Goal: Task Accomplishment & Management: Manage account settings

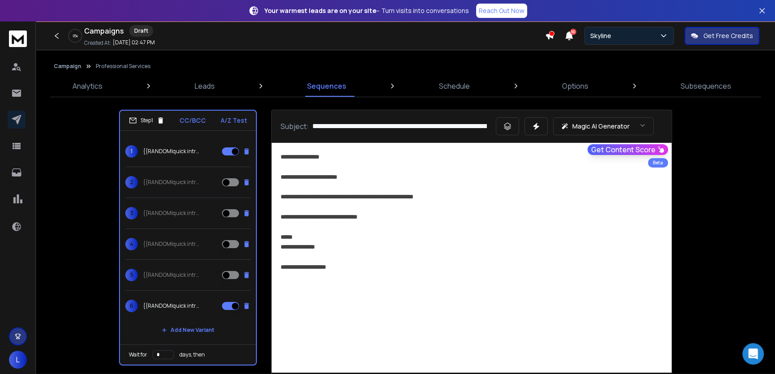
click at [658, 35] on div "Skyline" at bounding box center [629, 35] width 78 height 9
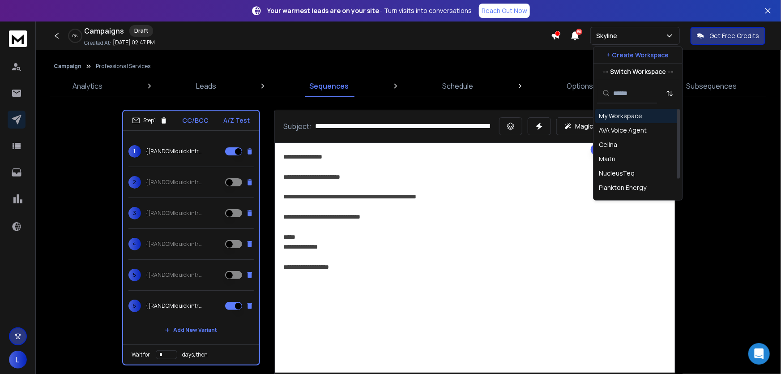
click at [630, 115] on div "My Workspace" at bounding box center [620, 115] width 43 height 9
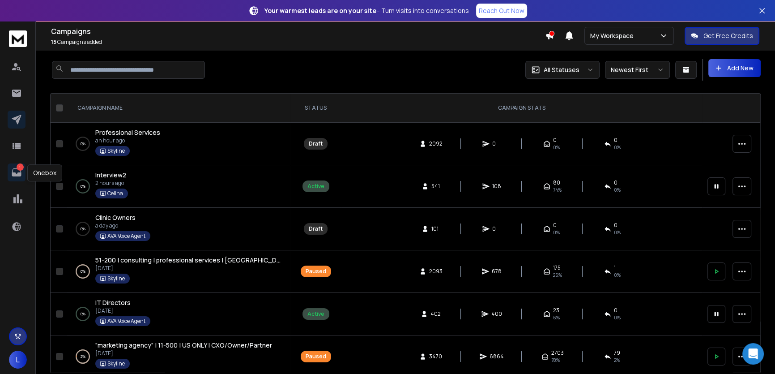
click at [18, 167] on p "1" at bounding box center [20, 166] width 7 height 7
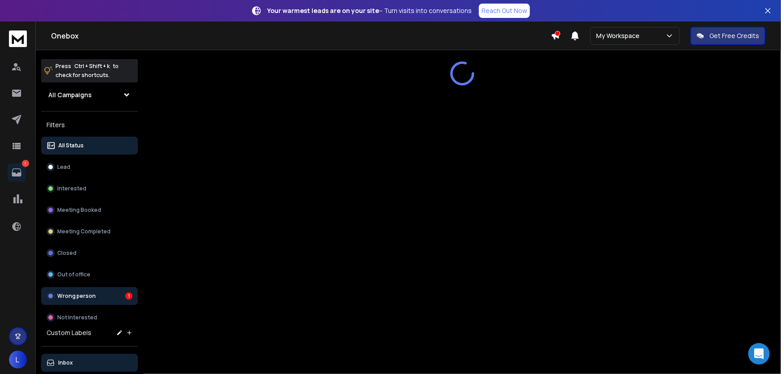
click at [105, 295] on button "Wrong person 1" at bounding box center [89, 296] width 97 height 18
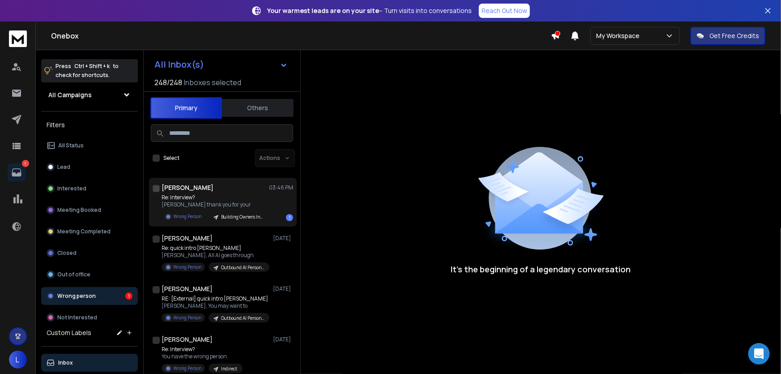
click at [223, 198] on p "Re: Interview?" at bounding box center [215, 197] width 107 height 7
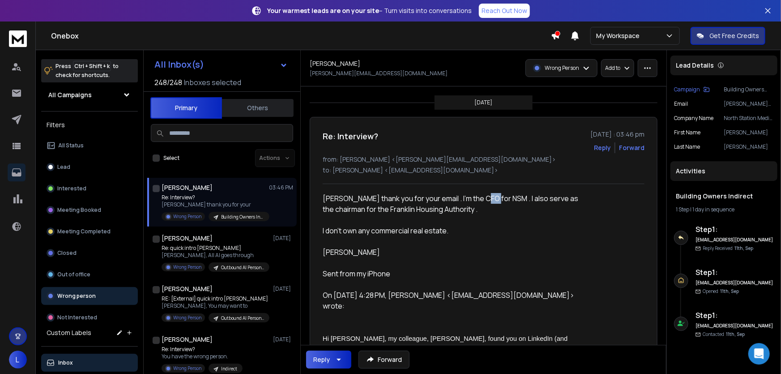
drag, startPoint x: 478, startPoint y: 198, endPoint x: 489, endPoint y: 198, distance: 10.7
copy div "NSM"
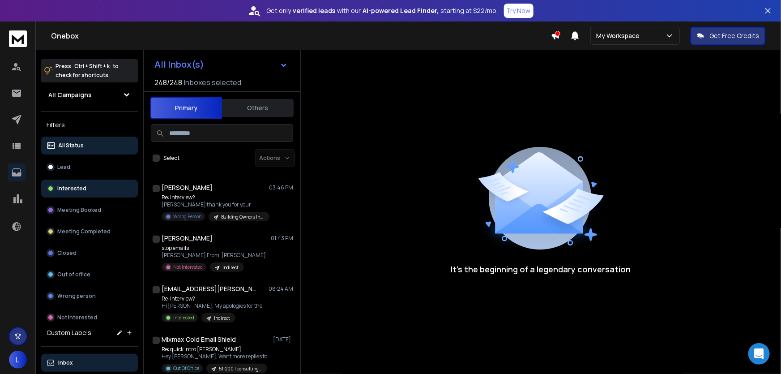
click at [92, 184] on button "Interested" at bounding box center [89, 188] width 97 height 18
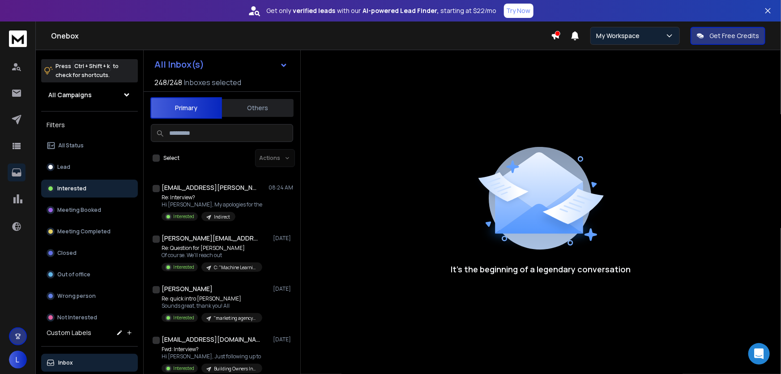
click at [626, 31] on p "My Workspace" at bounding box center [619, 35] width 47 height 9
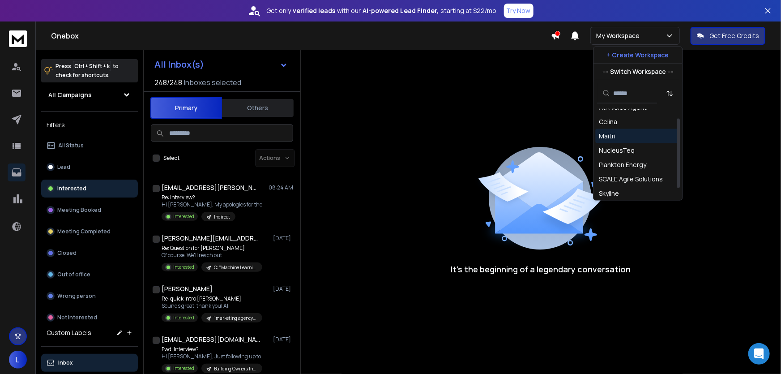
scroll to position [25, 0]
click at [635, 190] on div "Skyline" at bounding box center [637, 191] width 85 height 14
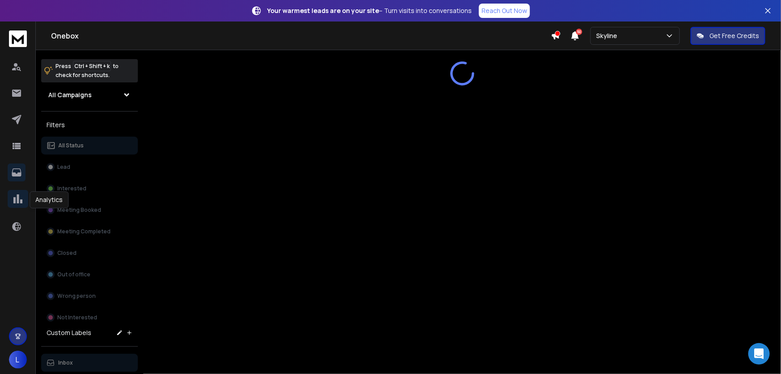
click at [21, 198] on icon at bounding box center [17, 198] width 13 height 13
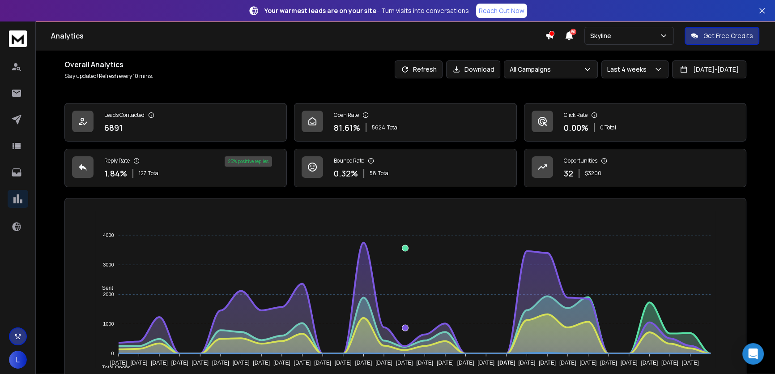
click at [762, 8] on icon at bounding box center [762, 11] width 8 height 8
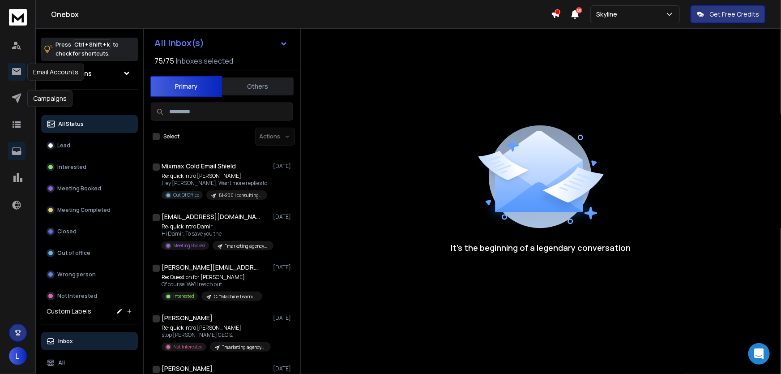
click at [18, 71] on icon at bounding box center [16, 71] width 11 height 11
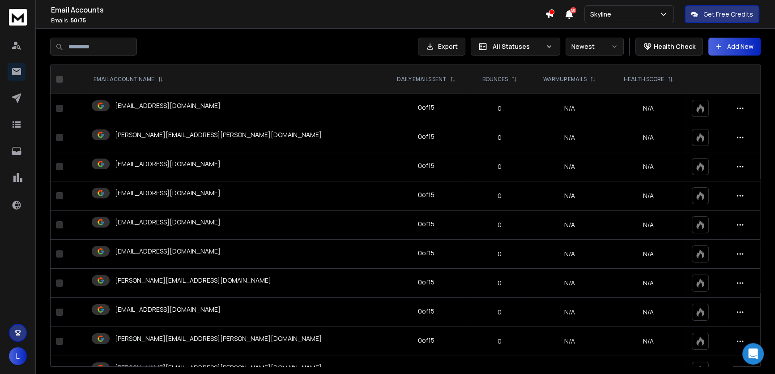
click at [59, 107] on button "button" at bounding box center [59, 108] width 7 height 7
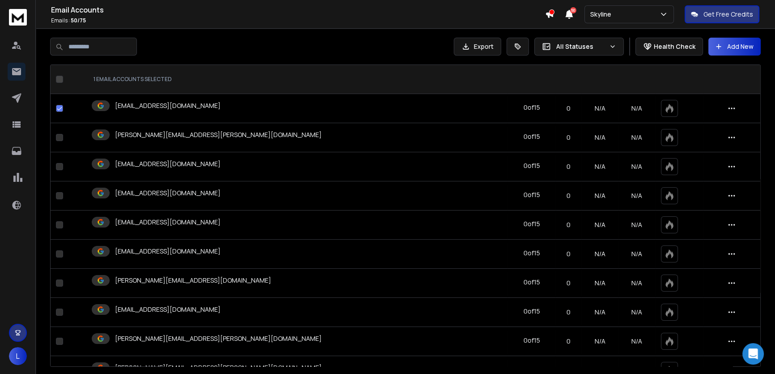
click at [58, 140] on button "button" at bounding box center [59, 137] width 7 height 7
click at [63, 167] on div at bounding box center [71, 166] width 30 height 7
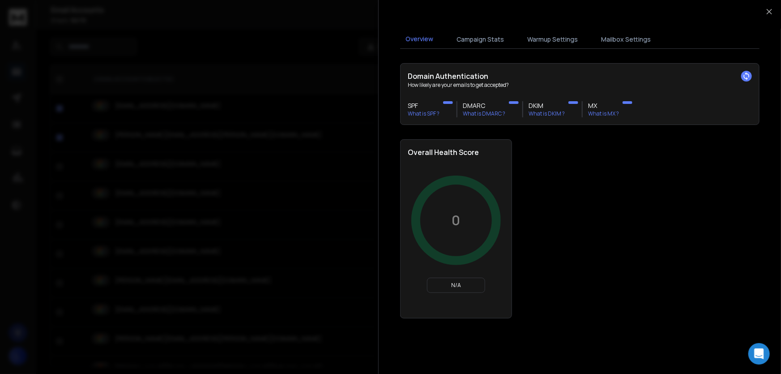
click at [173, 63] on div at bounding box center [390, 187] width 781 height 374
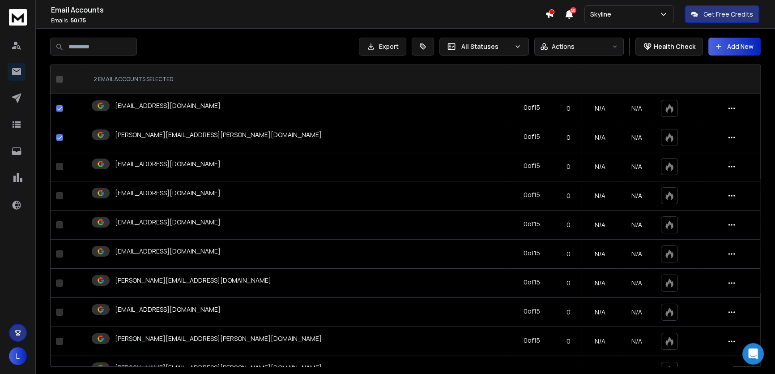
click at [60, 168] on button "button" at bounding box center [59, 166] width 7 height 7
click at [58, 194] on button "button" at bounding box center [59, 195] width 7 height 7
click at [56, 226] on button "button" at bounding box center [59, 224] width 7 height 7
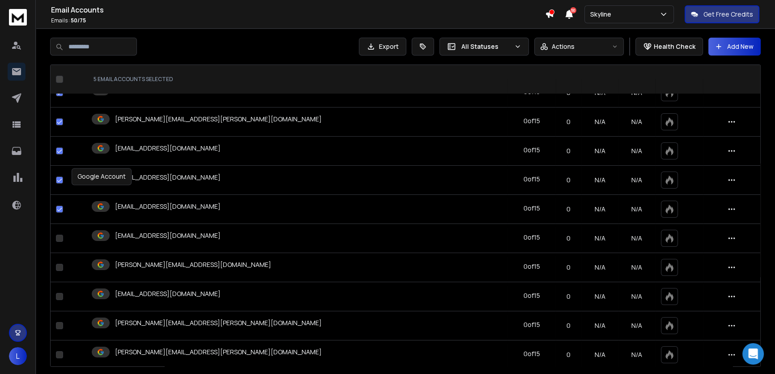
scroll to position [81, 0]
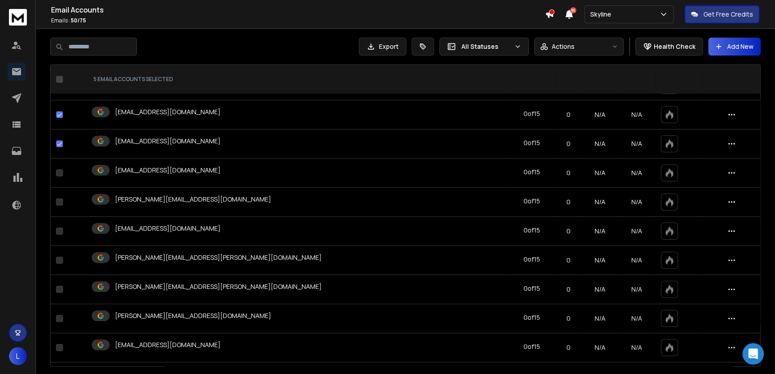
click at [56, 171] on button "button" at bounding box center [59, 172] width 7 height 7
click at [58, 201] on button "button" at bounding box center [59, 201] width 7 height 7
click at [60, 230] on button "button" at bounding box center [59, 230] width 7 height 7
click at [61, 260] on button "button" at bounding box center [59, 259] width 7 height 7
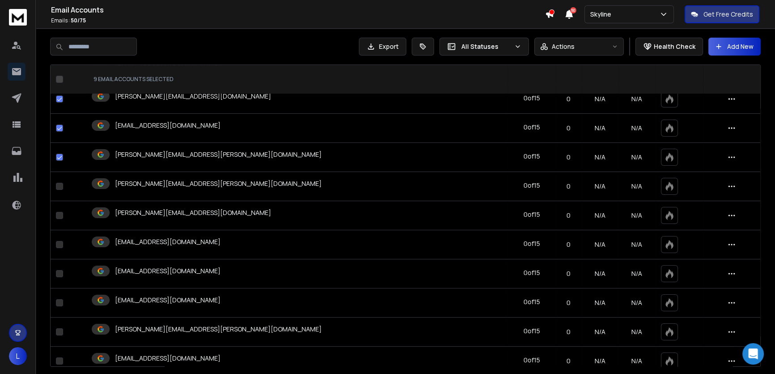
scroll to position [203, 0]
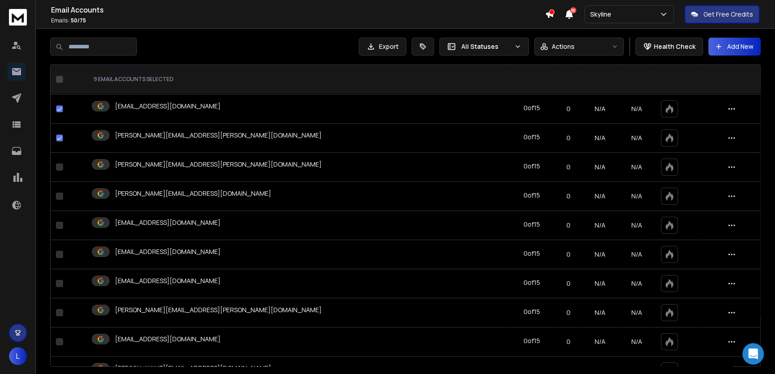
click at [58, 165] on button "button" at bounding box center [59, 166] width 7 height 7
click at [58, 192] on button "button" at bounding box center [59, 195] width 7 height 7
click at [57, 222] on button "button" at bounding box center [59, 224] width 7 height 7
click at [58, 255] on button "button" at bounding box center [59, 254] width 7 height 7
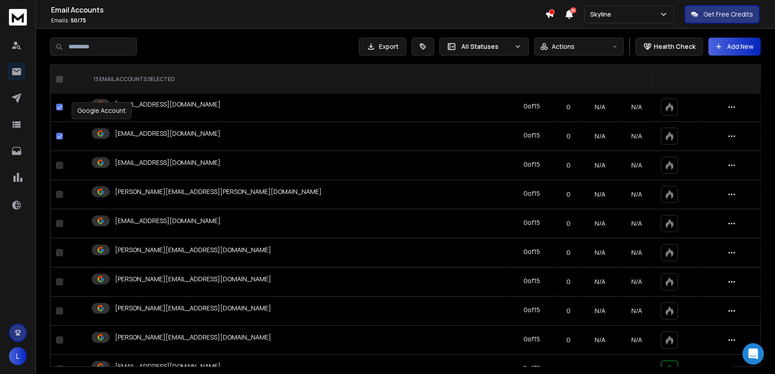
scroll to position [366, 0]
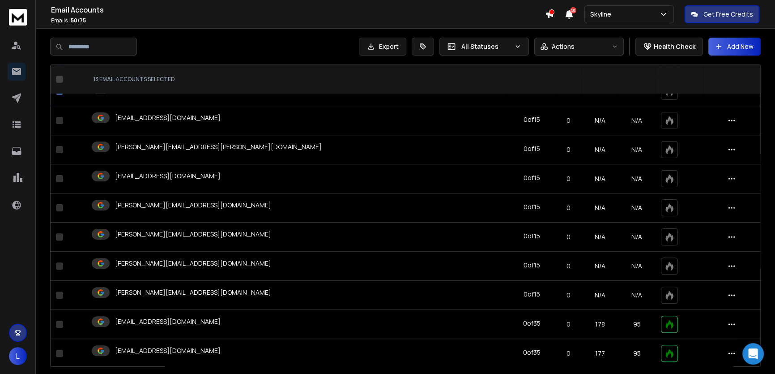
click at [56, 118] on button "button" at bounding box center [59, 120] width 7 height 7
click at [58, 148] on button "button" at bounding box center [59, 149] width 7 height 7
click at [59, 175] on button "button" at bounding box center [59, 178] width 7 height 7
click at [59, 205] on button "button" at bounding box center [59, 207] width 7 height 7
click at [60, 236] on button "button" at bounding box center [59, 236] width 7 height 7
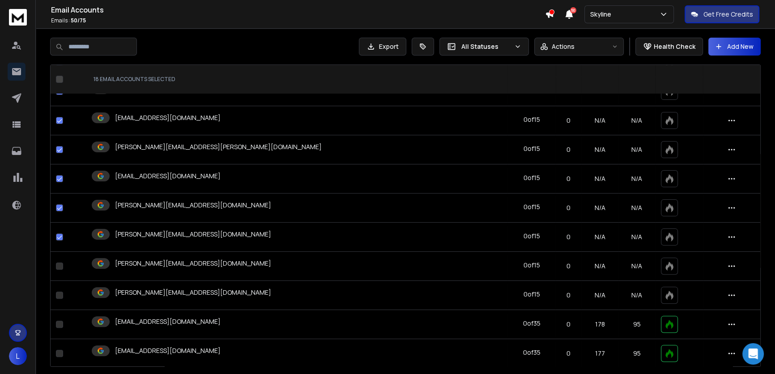
click at [61, 262] on button "button" at bounding box center [59, 265] width 7 height 7
click at [60, 294] on button "button" at bounding box center [59, 294] width 7 height 7
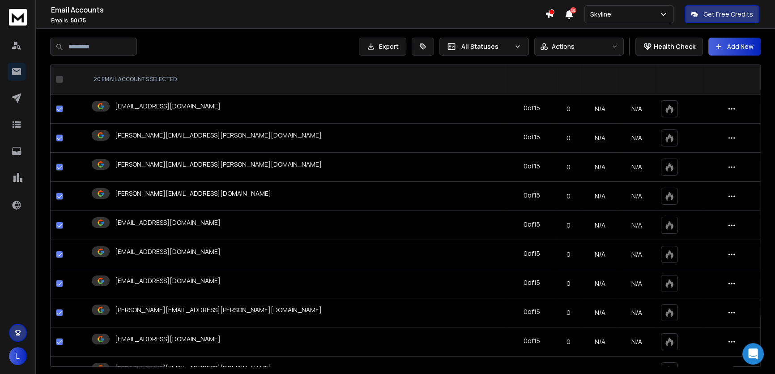
scroll to position [0, 0]
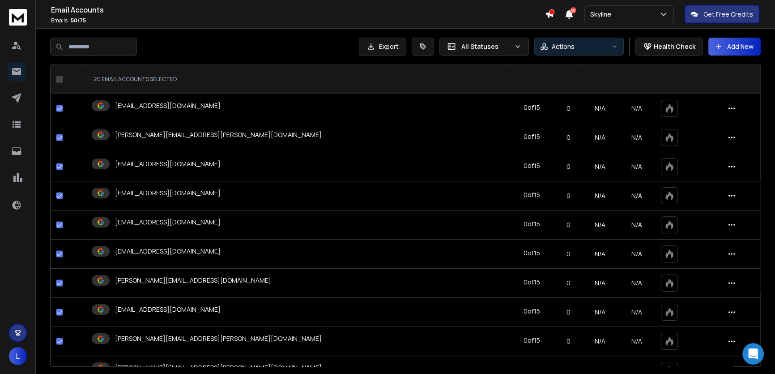
click at [586, 45] on div "Actions" at bounding box center [574, 46] width 68 height 9
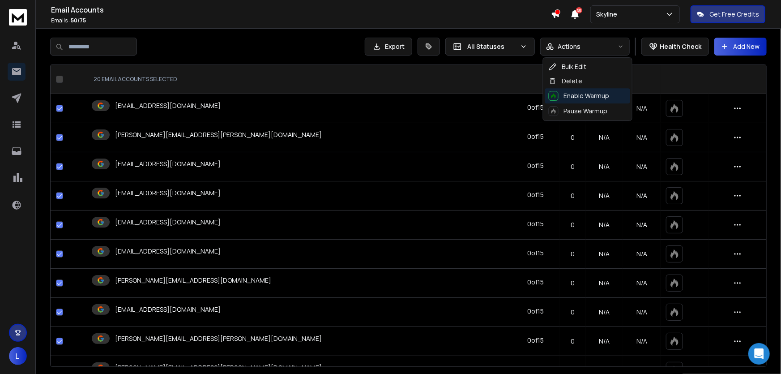
click at [583, 94] on div "Enable Warmup" at bounding box center [579, 96] width 61 height 10
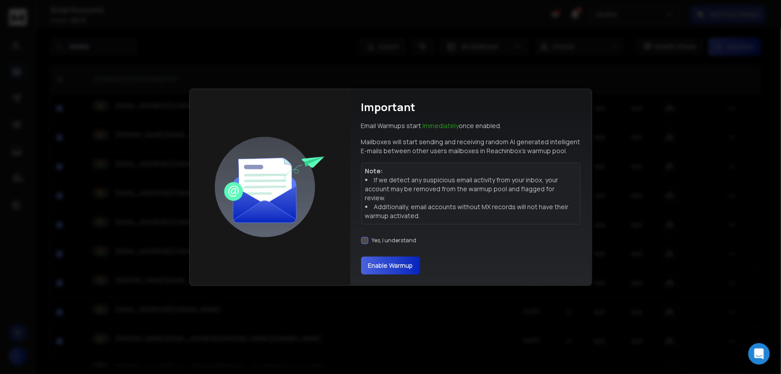
click at [365, 237] on button "Yes, I understand" at bounding box center [364, 240] width 7 height 7
click at [384, 258] on button "Enable Warmup" at bounding box center [390, 265] width 59 height 18
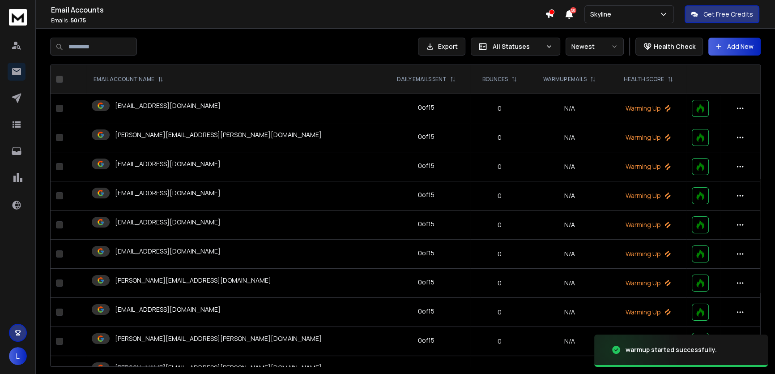
drag, startPoint x: 59, startPoint y: 107, endPoint x: 66, endPoint y: 115, distance: 11.4
click at [59, 106] on button "button" at bounding box center [59, 108] width 7 height 7
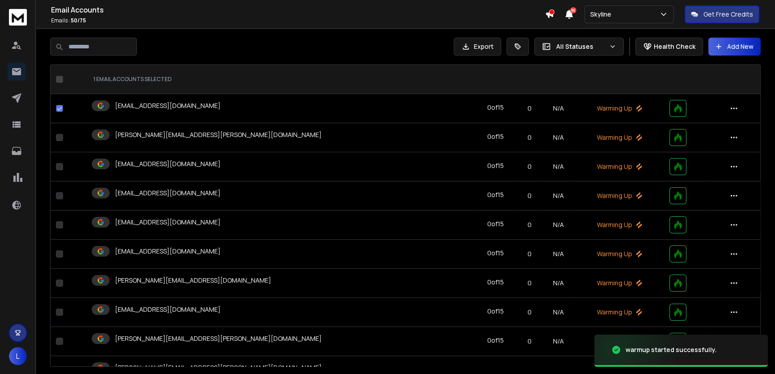
click at [58, 136] on button "button" at bounding box center [59, 137] width 7 height 7
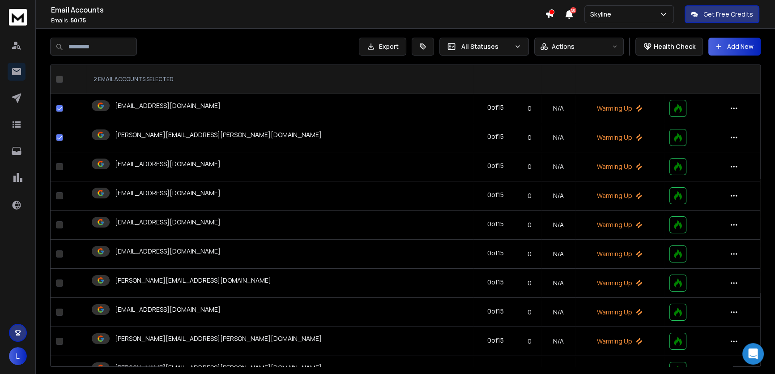
click at [59, 165] on button "button" at bounding box center [59, 166] width 7 height 7
click at [60, 196] on button "button" at bounding box center [59, 195] width 7 height 7
click at [59, 226] on button "button" at bounding box center [59, 224] width 7 height 7
click at [57, 254] on button "button" at bounding box center [59, 253] width 7 height 7
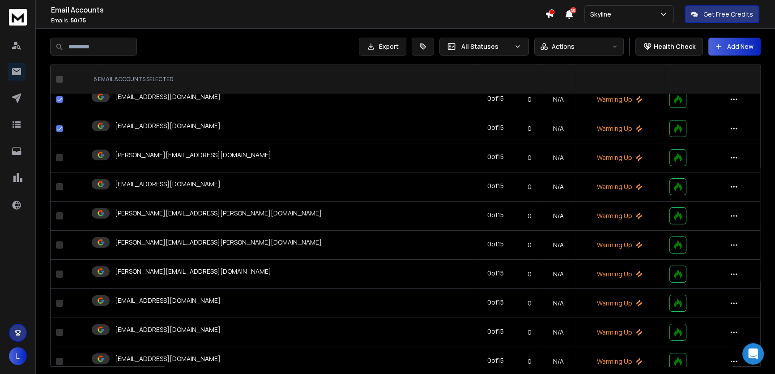
scroll to position [122, 0]
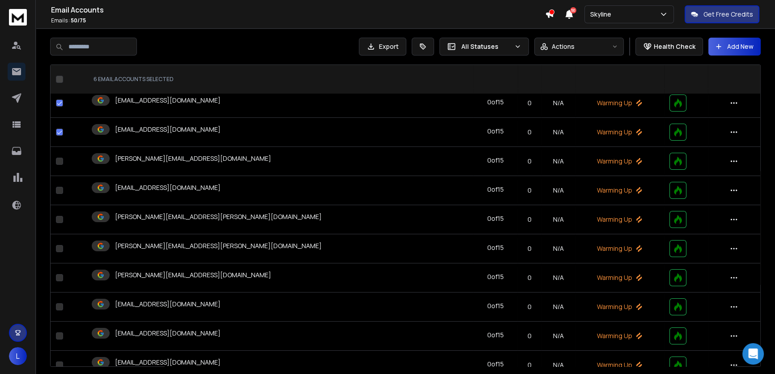
click at [59, 158] on button "button" at bounding box center [59, 160] width 7 height 7
click at [60, 190] on button "button" at bounding box center [59, 190] width 7 height 7
click at [59, 220] on button "button" at bounding box center [59, 219] width 7 height 7
click at [58, 245] on button "button" at bounding box center [59, 248] width 7 height 7
click at [58, 276] on button "button" at bounding box center [59, 277] width 7 height 7
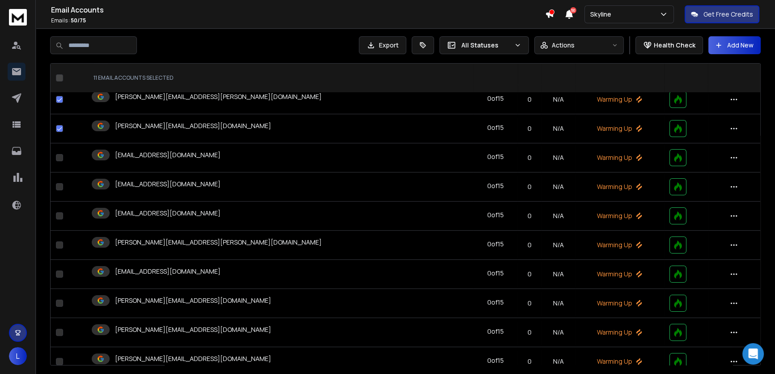
scroll to position [285, 0]
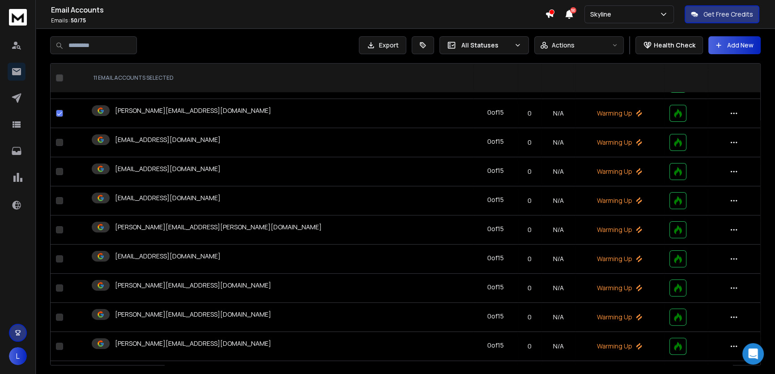
click at [58, 140] on button "button" at bounding box center [59, 142] width 7 height 7
click at [59, 169] on button "button" at bounding box center [59, 171] width 7 height 7
click at [59, 198] on button "button" at bounding box center [59, 200] width 7 height 7
click at [58, 230] on button "button" at bounding box center [59, 229] width 7 height 7
click at [59, 257] on button "button" at bounding box center [59, 258] width 7 height 7
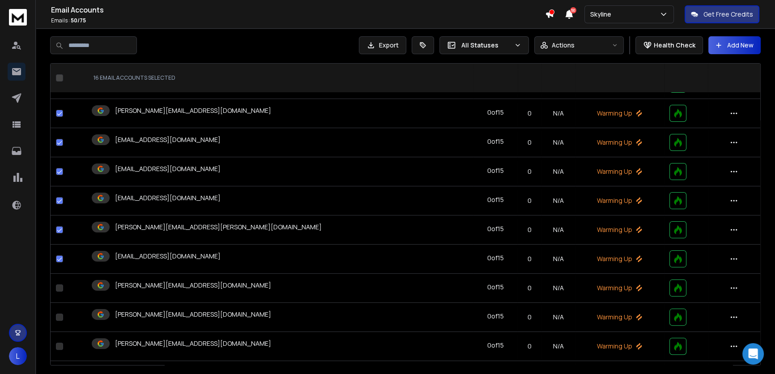
click at [58, 286] on button "button" at bounding box center [59, 287] width 7 height 7
click at [58, 315] on button "button" at bounding box center [59, 316] width 7 height 7
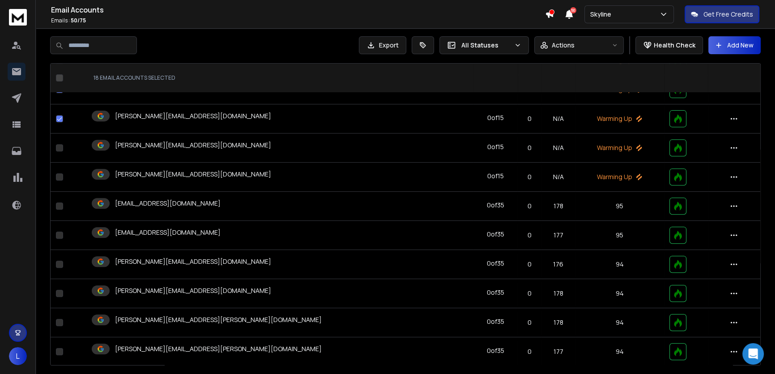
scroll to position [488, 0]
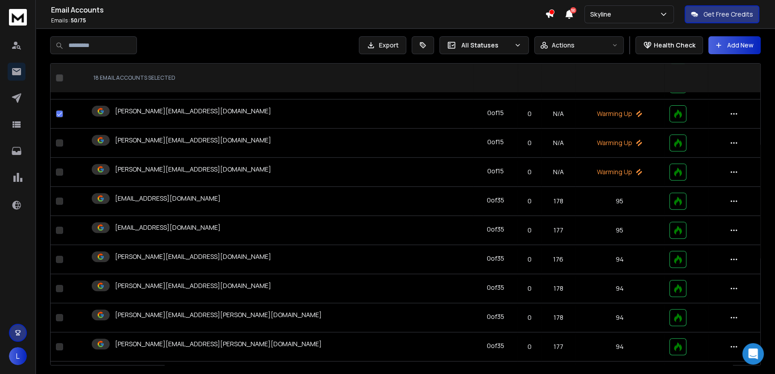
click at [59, 140] on button "button" at bounding box center [59, 142] width 7 height 7
click at [56, 169] on button "button" at bounding box center [59, 171] width 7 height 7
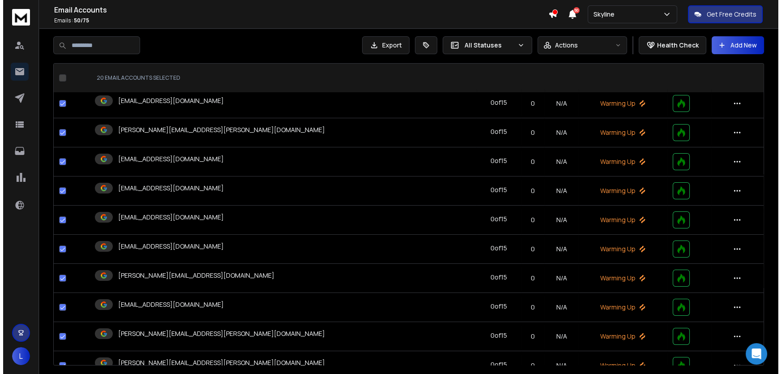
scroll to position [0, 0]
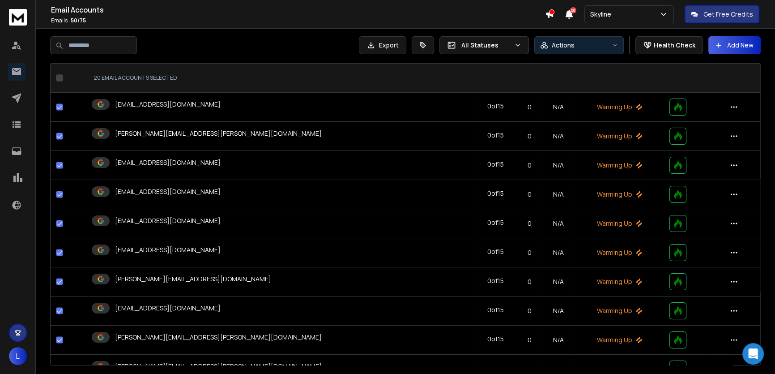
click at [578, 45] on div "Actions" at bounding box center [574, 45] width 68 height 9
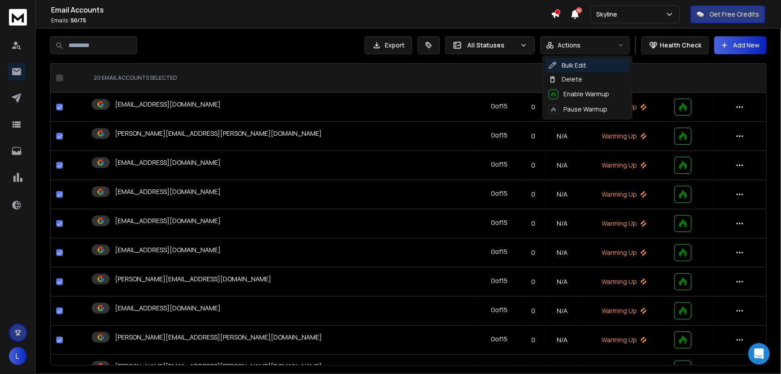
click at [579, 61] on div "Bulk Edit" at bounding box center [568, 65] width 38 height 9
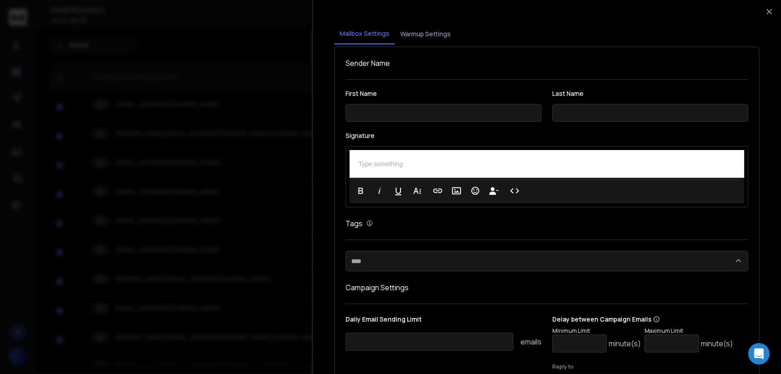
click at [476, 117] on input "text" at bounding box center [443, 113] width 196 height 18
type input "*****"
click at [592, 106] on input "text" at bounding box center [650, 113] width 196 height 18
type input "****"
click at [496, 135] on label "Signature" at bounding box center [546, 135] width 403 height 6
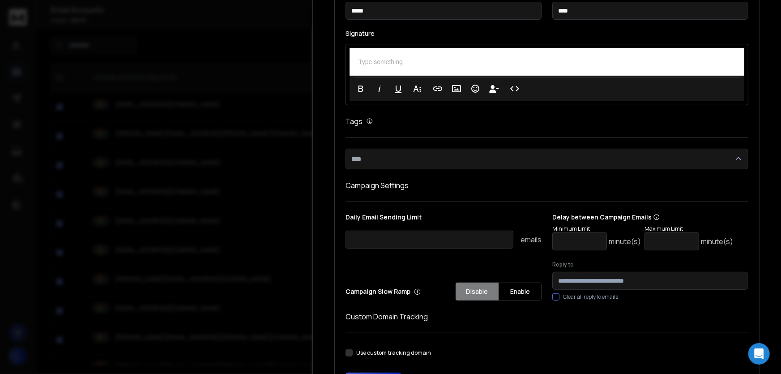
scroll to position [122, 0]
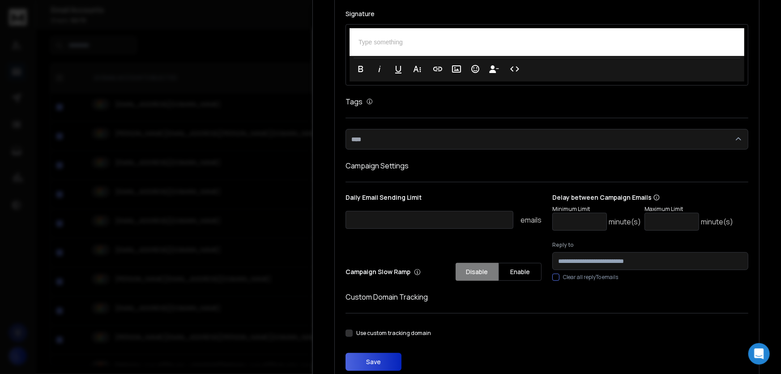
click at [577, 220] on input "number" at bounding box center [579, 222] width 55 height 18
type input "*"
click at [660, 221] on input "number" at bounding box center [671, 222] width 55 height 18
type input "*"
click at [468, 191] on form "First Name ***** Last Name **** Signature Type something Clear Formatting Font …" at bounding box center [546, 170] width 403 height 402
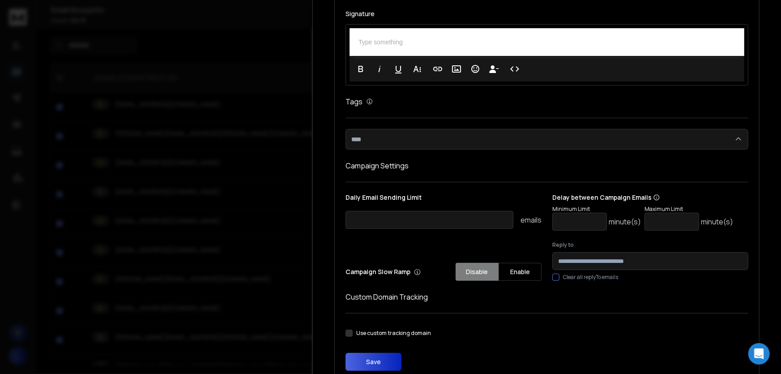
click at [459, 221] on input "number" at bounding box center [429, 220] width 168 height 18
type input "**"
click at [579, 315] on form "First Name ***** Last Name **** Signature Type something Clear Formatting Font …" at bounding box center [546, 170] width 403 height 402
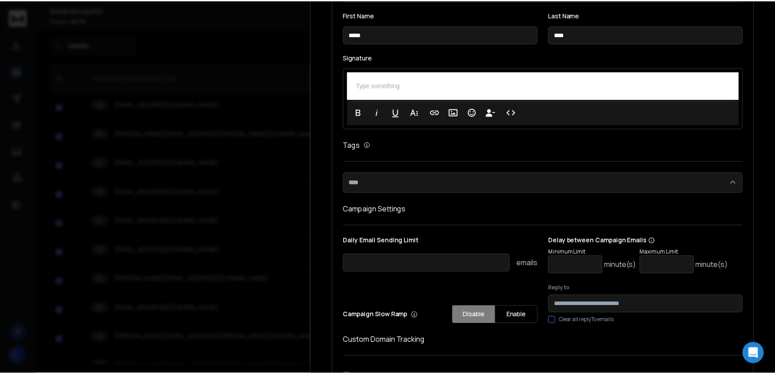
scroll to position [154, 0]
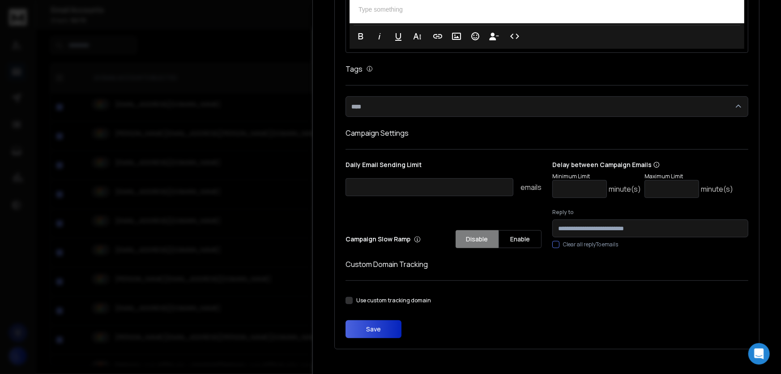
click at [379, 331] on button "Save" at bounding box center [373, 329] width 56 height 18
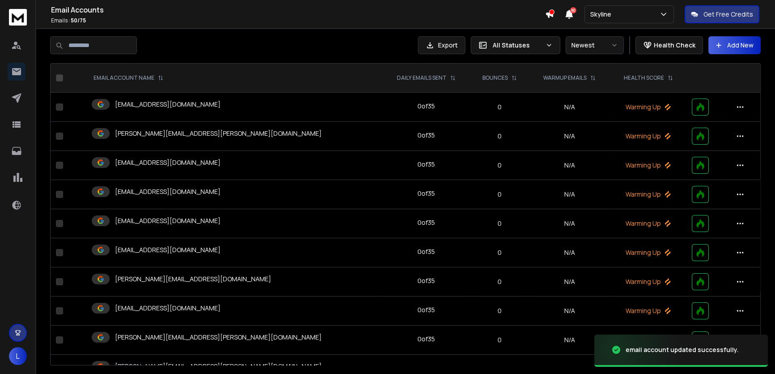
click at [56, 105] on button "button" at bounding box center [59, 106] width 7 height 7
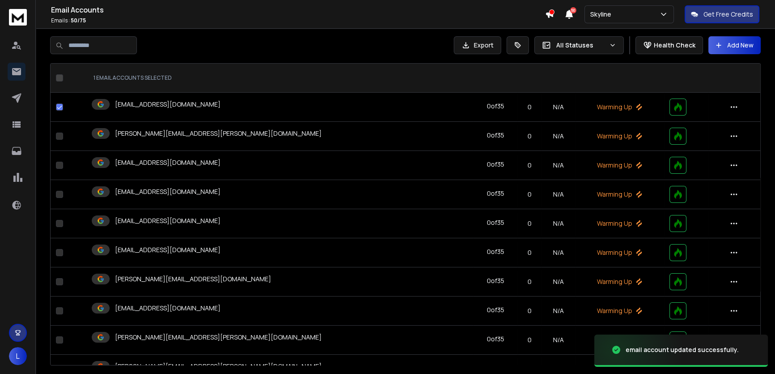
click at [56, 134] on button "button" at bounding box center [59, 135] width 7 height 7
click at [58, 163] on button "button" at bounding box center [59, 165] width 7 height 7
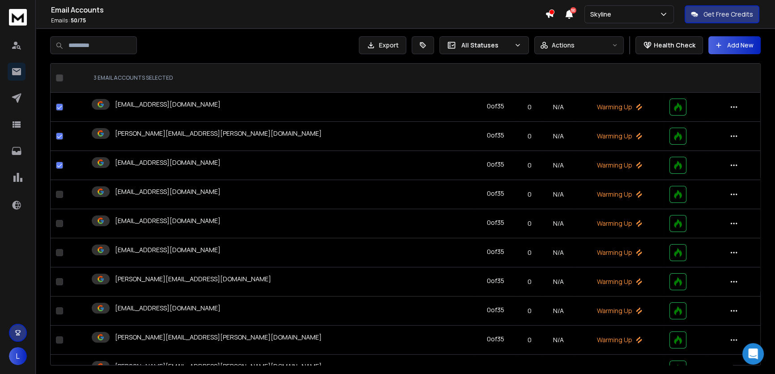
click at [58, 195] on button "button" at bounding box center [59, 194] width 7 height 7
drag, startPoint x: 60, startPoint y: 221, endPoint x: 55, endPoint y: 243, distance: 22.8
click at [60, 221] on button "button" at bounding box center [59, 223] width 7 height 7
click at [60, 249] on button "button" at bounding box center [59, 252] width 7 height 7
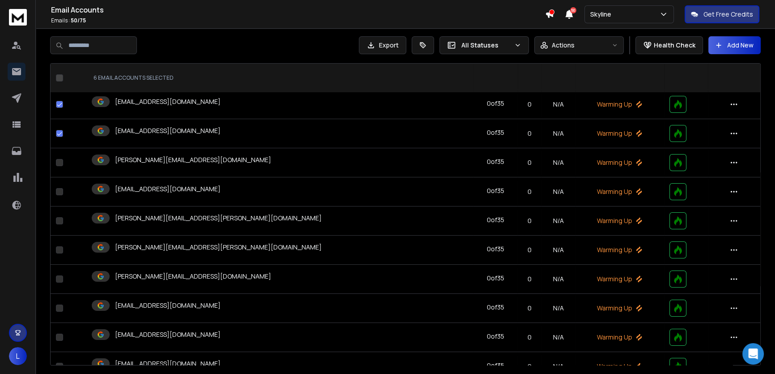
scroll to position [122, 0]
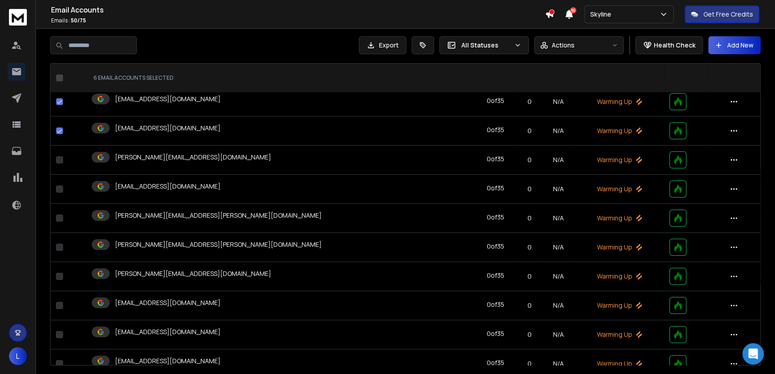
click at [56, 158] on button "button" at bounding box center [59, 159] width 7 height 7
click at [59, 187] on button "button" at bounding box center [59, 188] width 7 height 7
click at [59, 218] on button "button" at bounding box center [59, 217] width 7 height 7
drag, startPoint x: 58, startPoint y: 246, endPoint x: 54, endPoint y: 268, distance: 22.7
click at [58, 246] on button "button" at bounding box center [59, 246] width 7 height 7
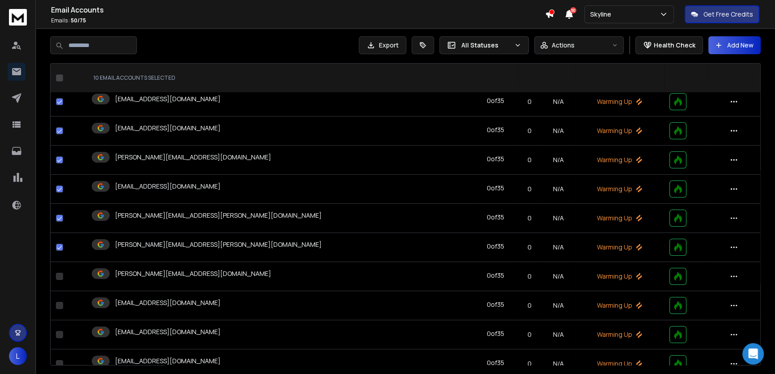
click at [57, 275] on button "button" at bounding box center [59, 275] width 7 height 7
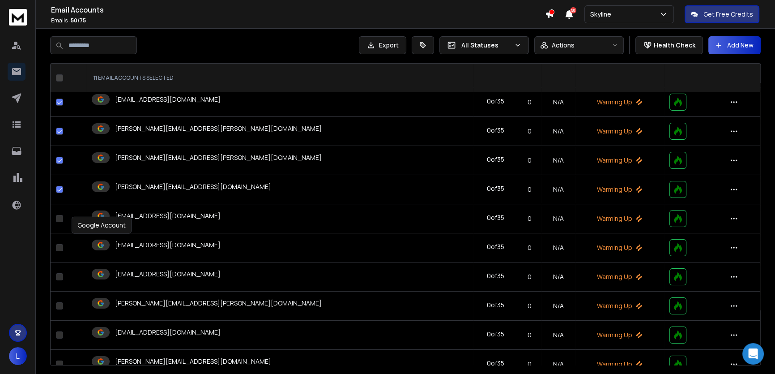
scroll to position [244, 0]
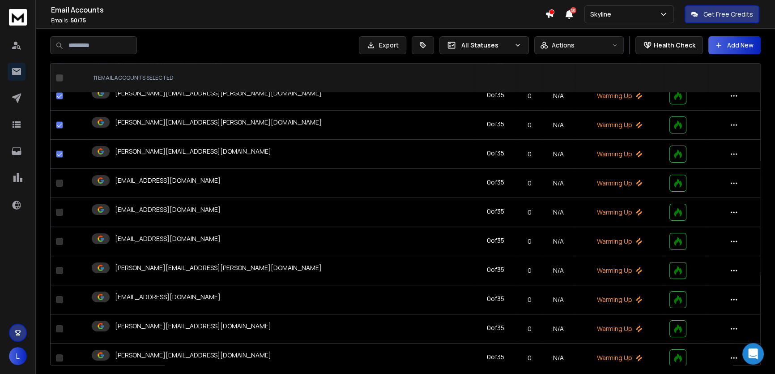
click at [56, 182] on button "button" at bounding box center [59, 182] width 7 height 7
click at [58, 210] on button "button" at bounding box center [59, 212] width 7 height 7
click at [58, 243] on td at bounding box center [69, 241] width 36 height 29
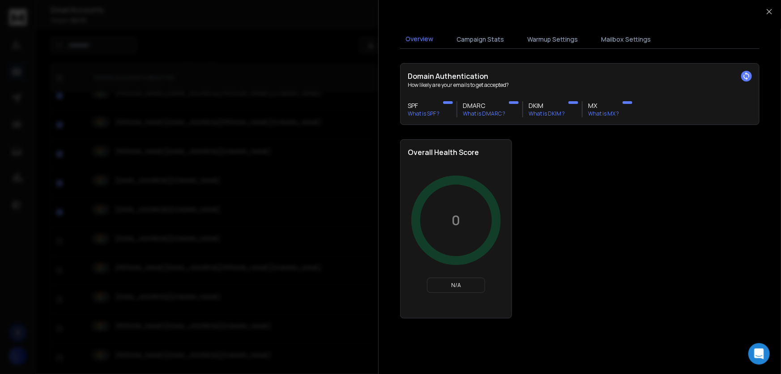
click at [59, 212] on div at bounding box center [390, 187] width 781 height 374
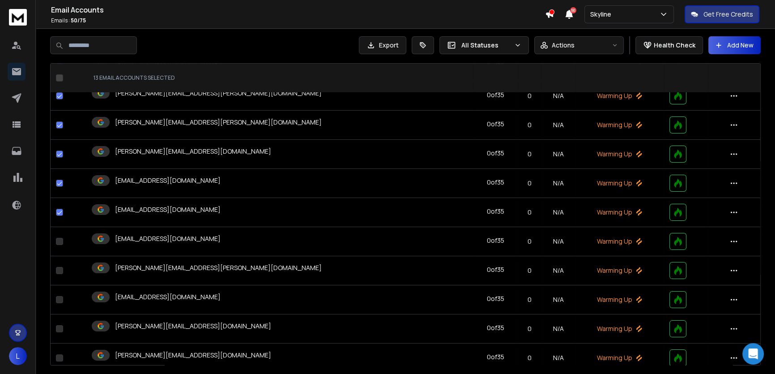
click at [60, 238] on button "button" at bounding box center [59, 241] width 7 height 7
click at [60, 271] on button "button" at bounding box center [59, 270] width 7 height 7
click at [60, 298] on button "button" at bounding box center [59, 299] width 7 height 7
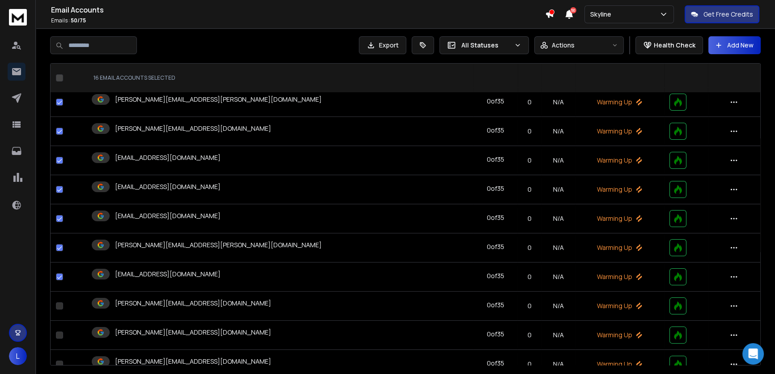
scroll to position [366, 0]
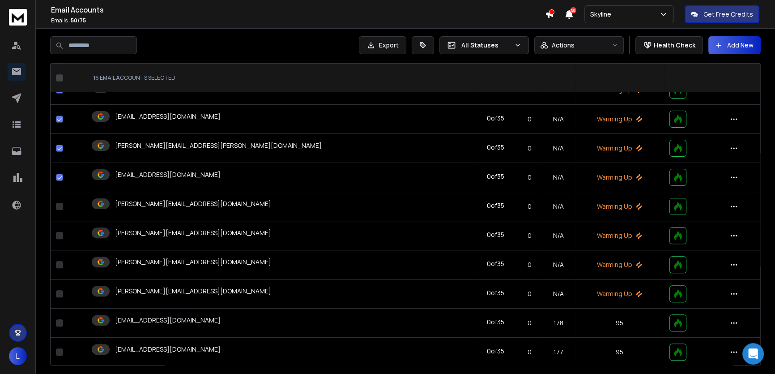
click at [58, 205] on button "button" at bounding box center [59, 206] width 7 height 7
click at [58, 233] on button "button" at bounding box center [59, 235] width 7 height 7
click at [58, 262] on button "button" at bounding box center [59, 264] width 7 height 7
click at [59, 290] on button "button" at bounding box center [59, 293] width 7 height 7
click at [564, 46] on div "Health Score will Display Soon" at bounding box center [580, 45] width 100 height 17
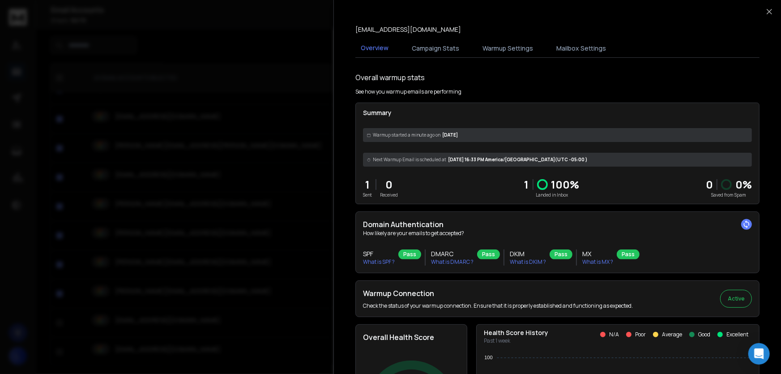
click at [319, 31] on div at bounding box center [390, 187] width 781 height 374
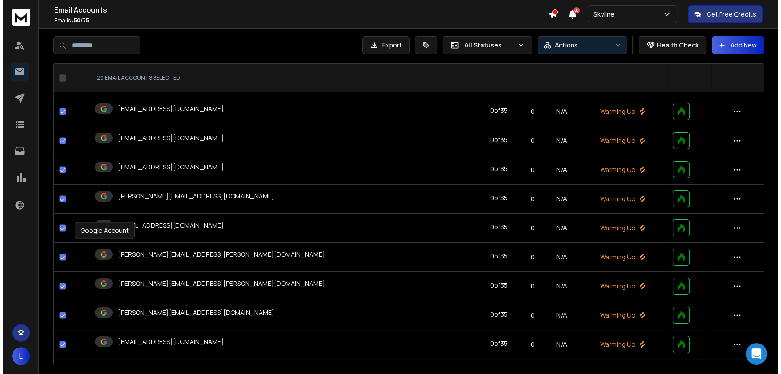
scroll to position [0, 0]
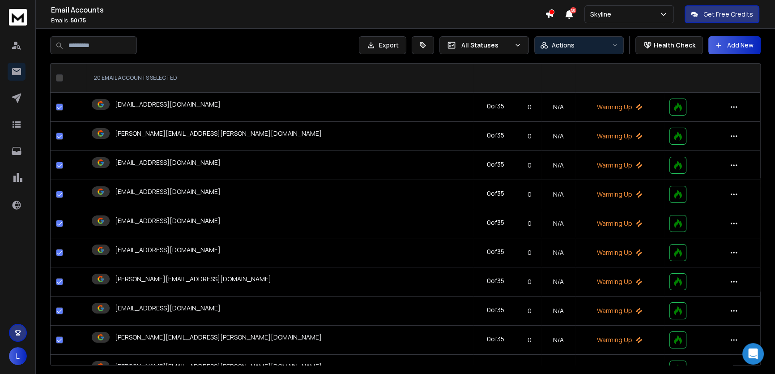
click at [596, 44] on div "Actions" at bounding box center [574, 45] width 68 height 9
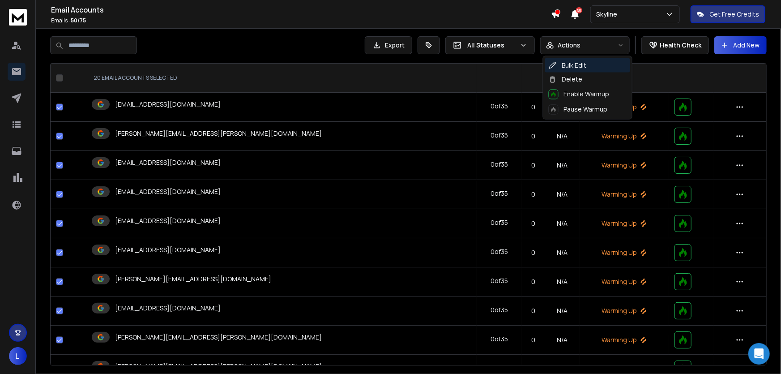
click at [579, 63] on div "Bulk Edit" at bounding box center [568, 65] width 38 height 9
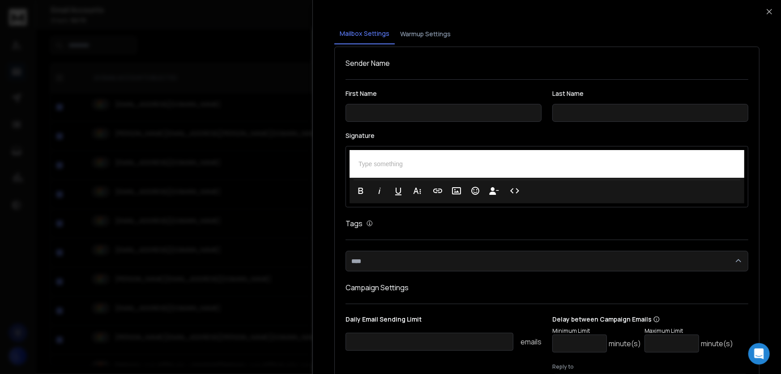
click at [399, 114] on input "text" at bounding box center [443, 113] width 196 height 18
type input "*****"
click at [591, 104] on input "text" at bounding box center [650, 113] width 196 height 18
type input "****"
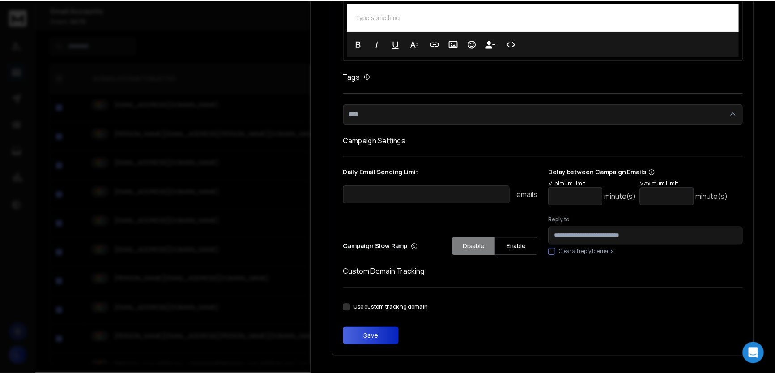
scroll to position [154, 0]
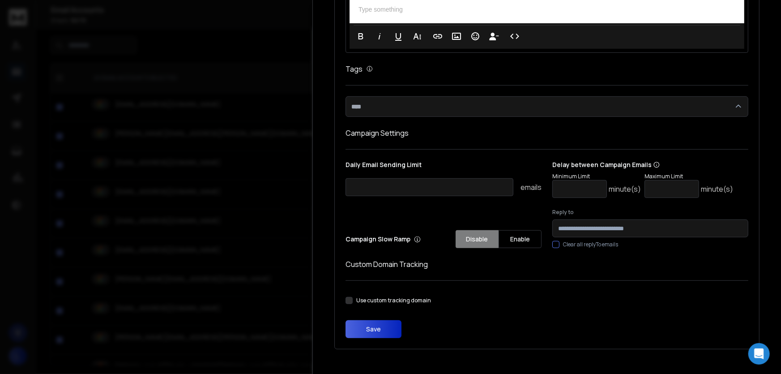
click at [430, 176] on div "emails" at bounding box center [443, 186] width 196 height 21
click at [429, 182] on input "number" at bounding box center [429, 187] width 168 height 18
type input "**"
click at [582, 190] on input "number" at bounding box center [579, 189] width 55 height 18
click at [383, 325] on button "Save" at bounding box center [373, 329] width 56 height 18
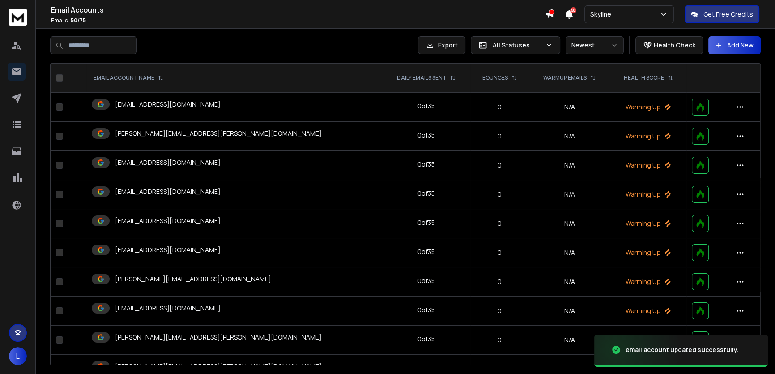
click at [61, 106] on button "button" at bounding box center [59, 106] width 7 height 7
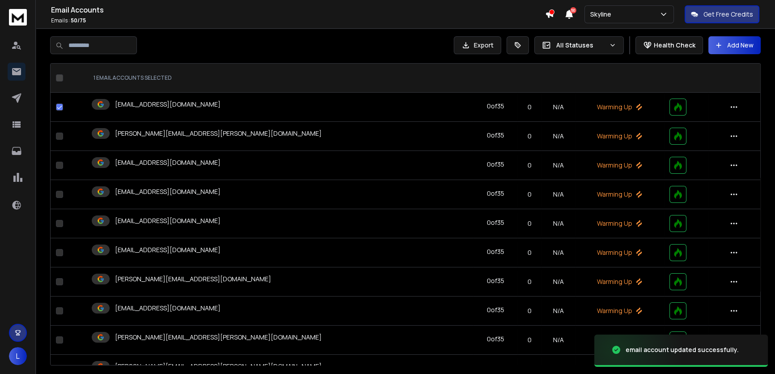
click at [60, 134] on button "button" at bounding box center [59, 135] width 7 height 7
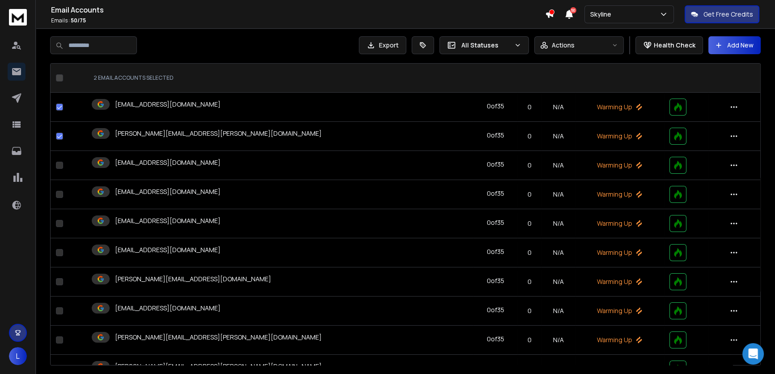
click at [59, 163] on button "button" at bounding box center [59, 165] width 7 height 7
click at [62, 194] on button "button" at bounding box center [59, 194] width 7 height 7
click at [60, 221] on button "button" at bounding box center [59, 223] width 7 height 7
click at [63, 250] on div at bounding box center [71, 252] width 30 height 7
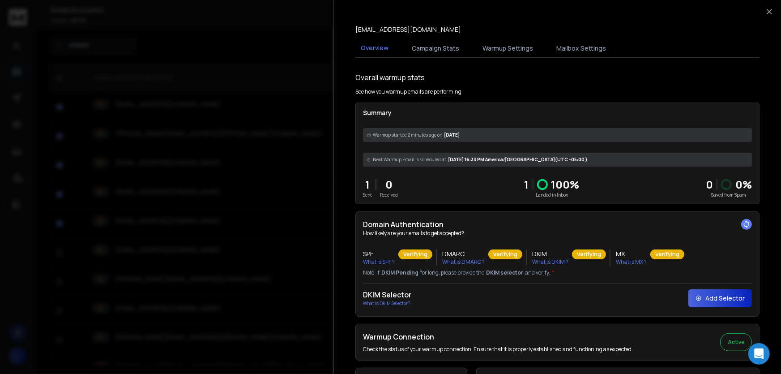
click at [64, 242] on div at bounding box center [390, 187] width 781 height 374
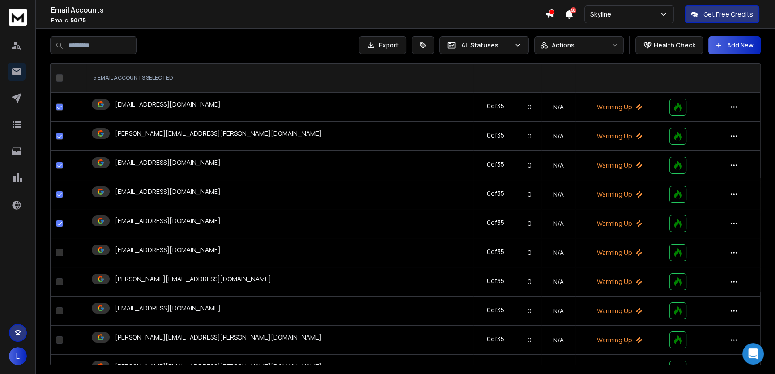
click at [58, 251] on button "button" at bounding box center [59, 252] width 7 height 7
click at [136, 252] on p "[EMAIL_ADDRESS][DOMAIN_NAME]" at bounding box center [168, 249] width 106 height 9
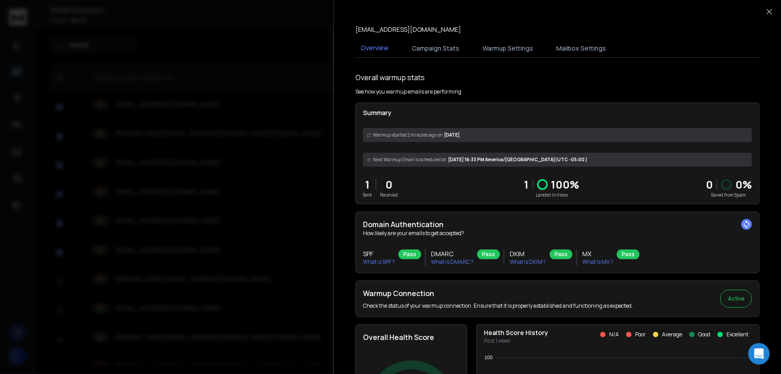
click at [572, 43] on button "Mailbox Settings" at bounding box center [581, 48] width 60 height 20
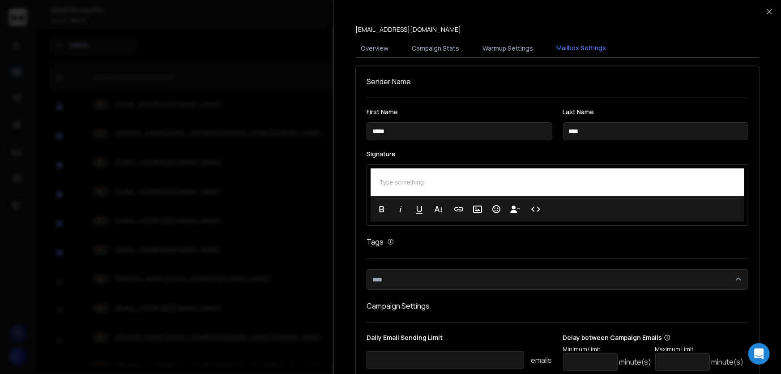
click at [298, 110] on div at bounding box center [390, 187] width 781 height 374
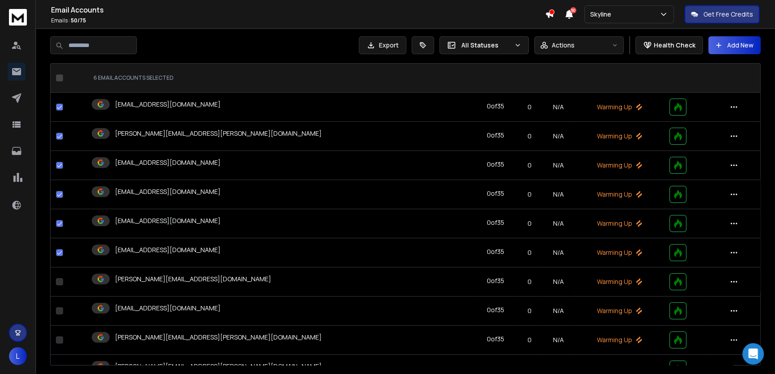
click at [57, 280] on button "button" at bounding box center [59, 281] width 7 height 7
click at [59, 313] on button "button" at bounding box center [59, 310] width 7 height 7
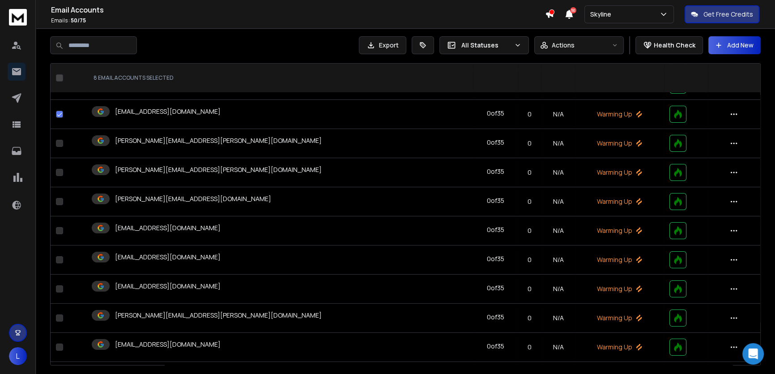
scroll to position [203, 0]
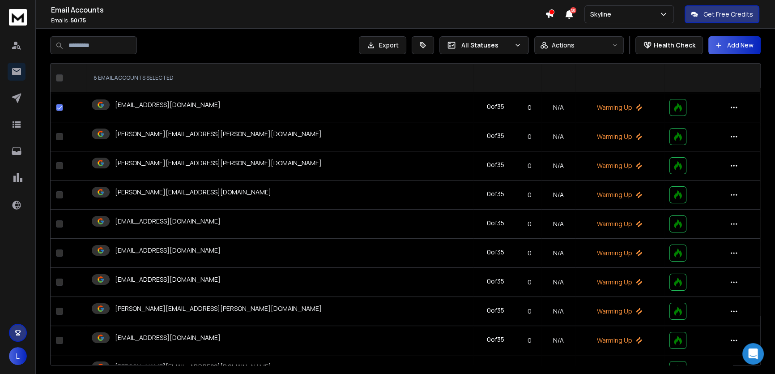
click at [58, 133] on button "button" at bounding box center [59, 136] width 7 height 7
click at [58, 163] on button "button" at bounding box center [59, 165] width 7 height 7
click at [57, 194] on button "button" at bounding box center [59, 194] width 7 height 7
click at [61, 223] on button "button" at bounding box center [59, 223] width 7 height 7
click at [58, 251] on button "button" at bounding box center [59, 252] width 7 height 7
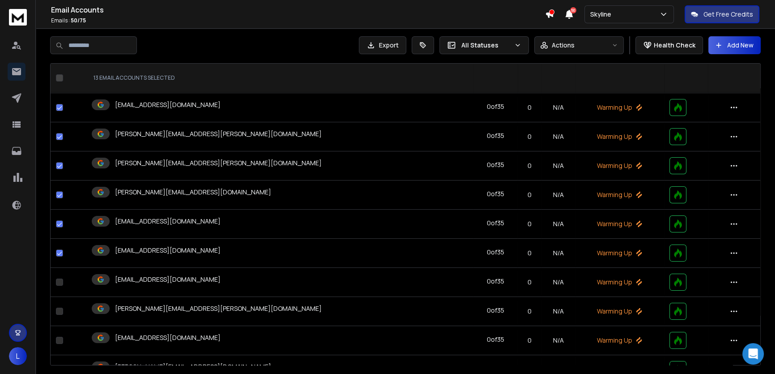
click at [59, 281] on button "button" at bounding box center [59, 281] width 7 height 7
click at [57, 309] on button "button" at bounding box center [59, 310] width 7 height 7
click at [56, 340] on button "button" at bounding box center [59, 339] width 7 height 7
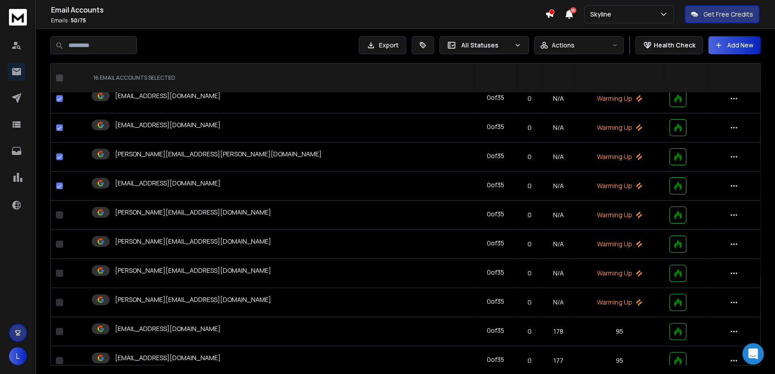
scroll to position [366, 0]
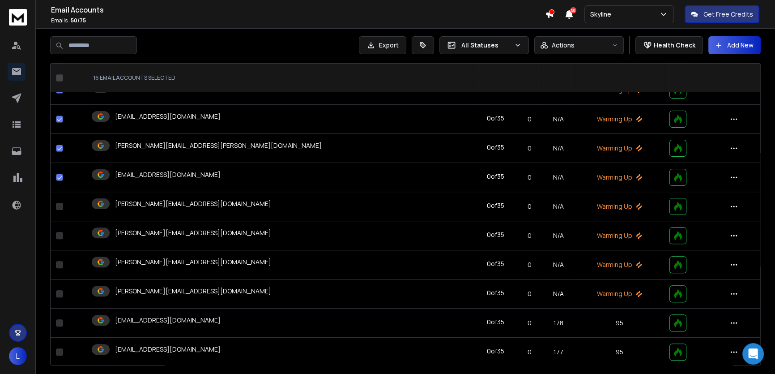
click at [58, 204] on button "button" at bounding box center [59, 206] width 7 height 7
click at [57, 234] on button "button" at bounding box center [59, 235] width 7 height 7
click at [58, 264] on button "button" at bounding box center [59, 264] width 7 height 7
click at [61, 293] on button "button" at bounding box center [59, 293] width 7 height 7
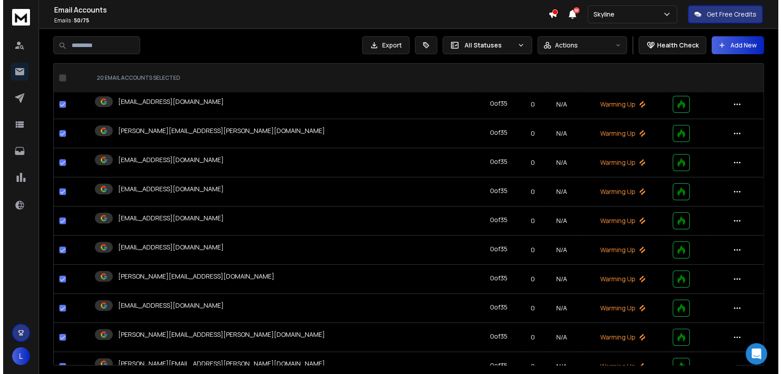
scroll to position [0, 0]
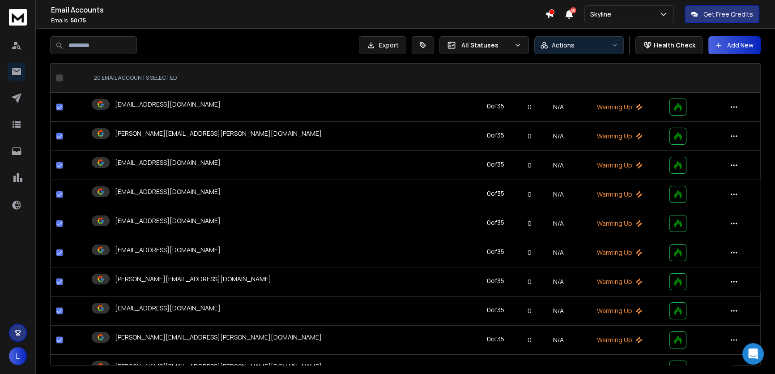
click at [568, 45] on p "Actions" at bounding box center [563, 45] width 23 height 9
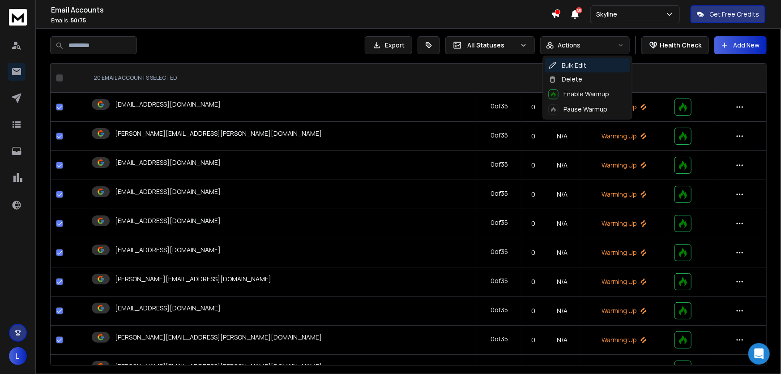
click at [568, 64] on div "Bulk Edit" at bounding box center [568, 65] width 38 height 9
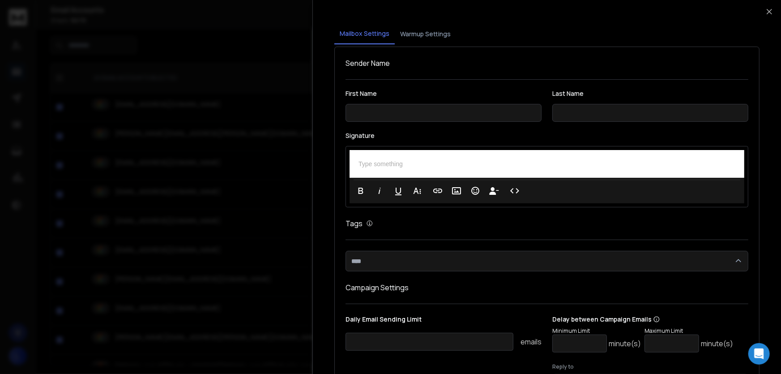
click at [430, 36] on button "Warmup Settings" at bounding box center [425, 34] width 61 height 20
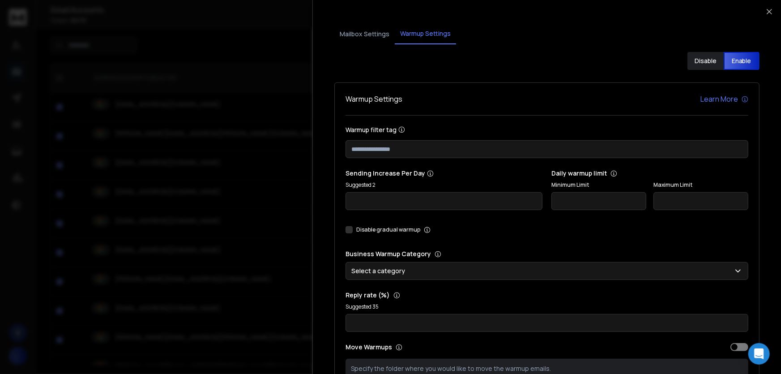
click at [400, 199] on input "number" at bounding box center [443, 201] width 197 height 18
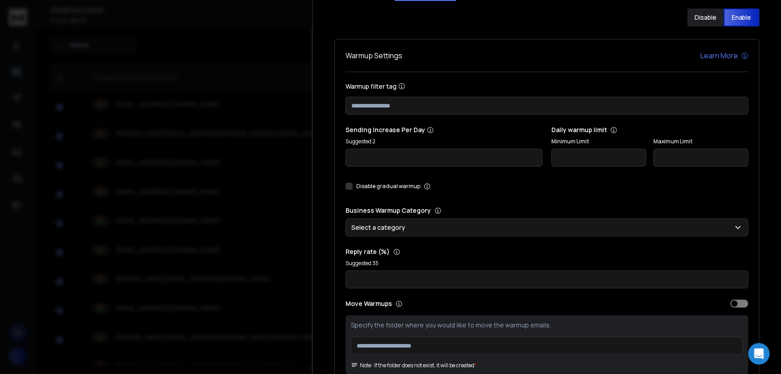
scroll to position [81, 0]
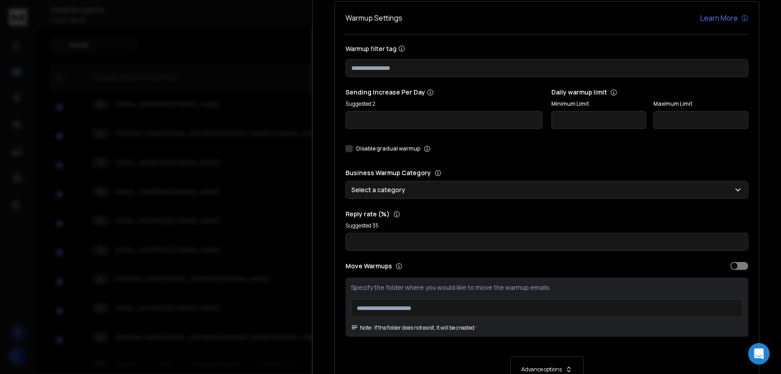
type input "*"
click at [481, 161] on form "Warmup Settings Learn More Warmup filter tag Sending Increase Per Day Suggested…" at bounding box center [546, 216] width 403 height 407
click at [439, 255] on form "Warmup Settings Learn More Warmup filter tag Sending Increase Per Day Suggested…" at bounding box center [546, 216] width 403 height 407
click at [438, 245] on input "number" at bounding box center [546, 242] width 403 height 18
type input "***"
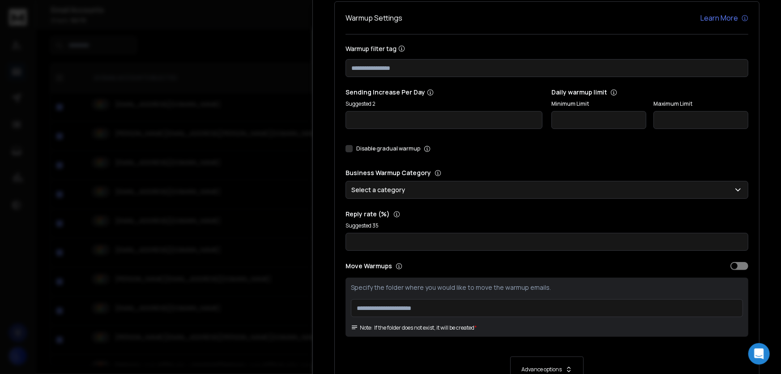
click at [466, 216] on p "Reply rate (%)" at bounding box center [546, 213] width 403 height 9
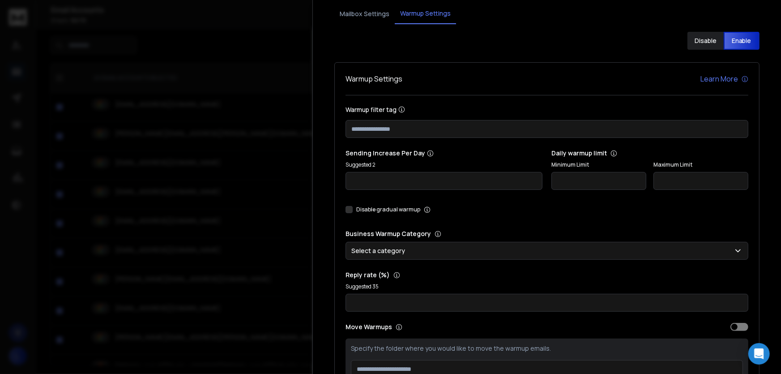
scroll to position [0, 0]
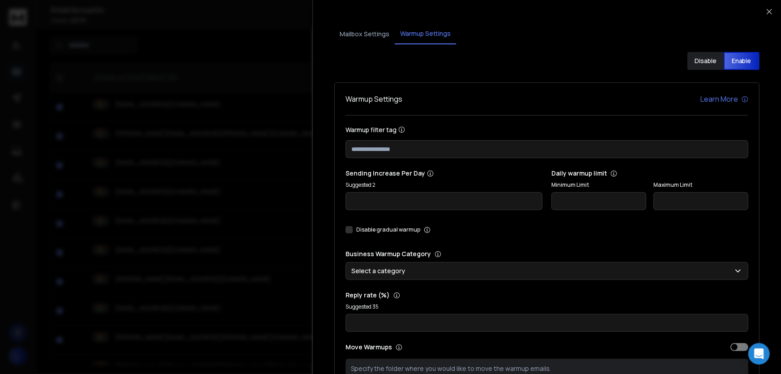
click at [573, 201] on input "number" at bounding box center [598, 201] width 95 height 18
type input "**"
click at [671, 200] on input "number" at bounding box center [700, 201] width 95 height 18
type input "**"
click at [634, 221] on div "Disable gradual warmup" at bounding box center [546, 230] width 403 height 18
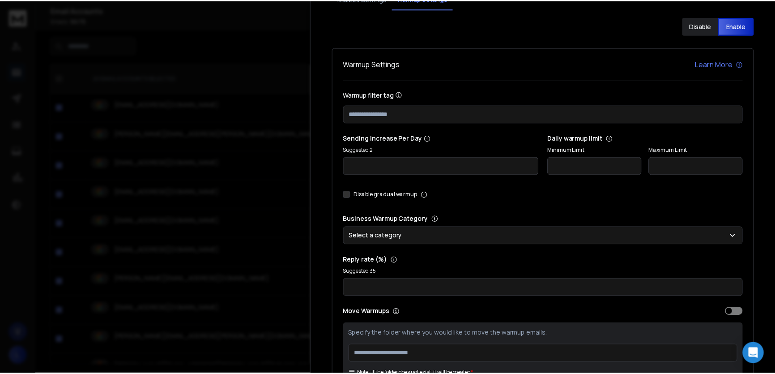
scroll to position [162, 0]
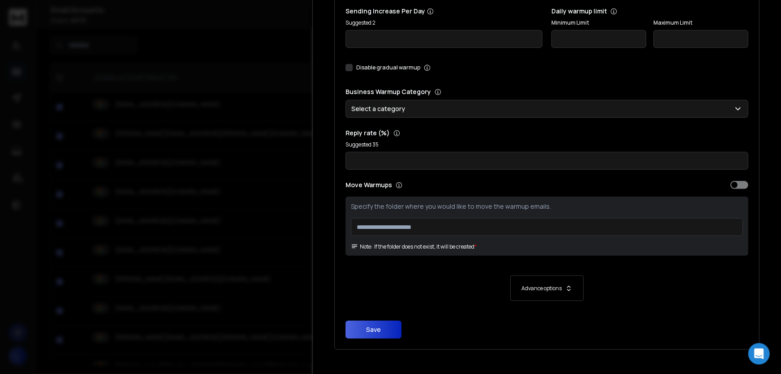
click at [384, 328] on button "Save" at bounding box center [373, 329] width 56 height 18
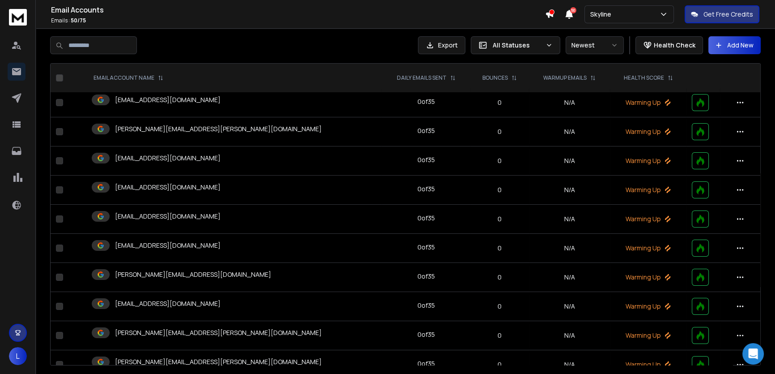
scroll to position [0, 0]
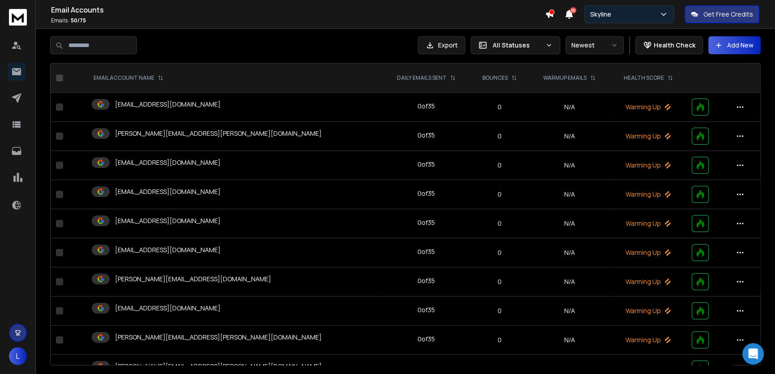
click at [616, 8] on button "Skyline" at bounding box center [628, 14] width 89 height 18
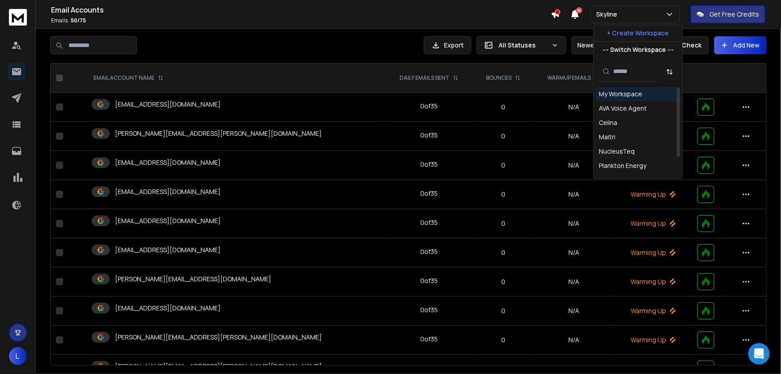
click at [617, 91] on div "My Workspace" at bounding box center [620, 93] width 43 height 9
